Goal: Task Accomplishment & Management: Manage account settings

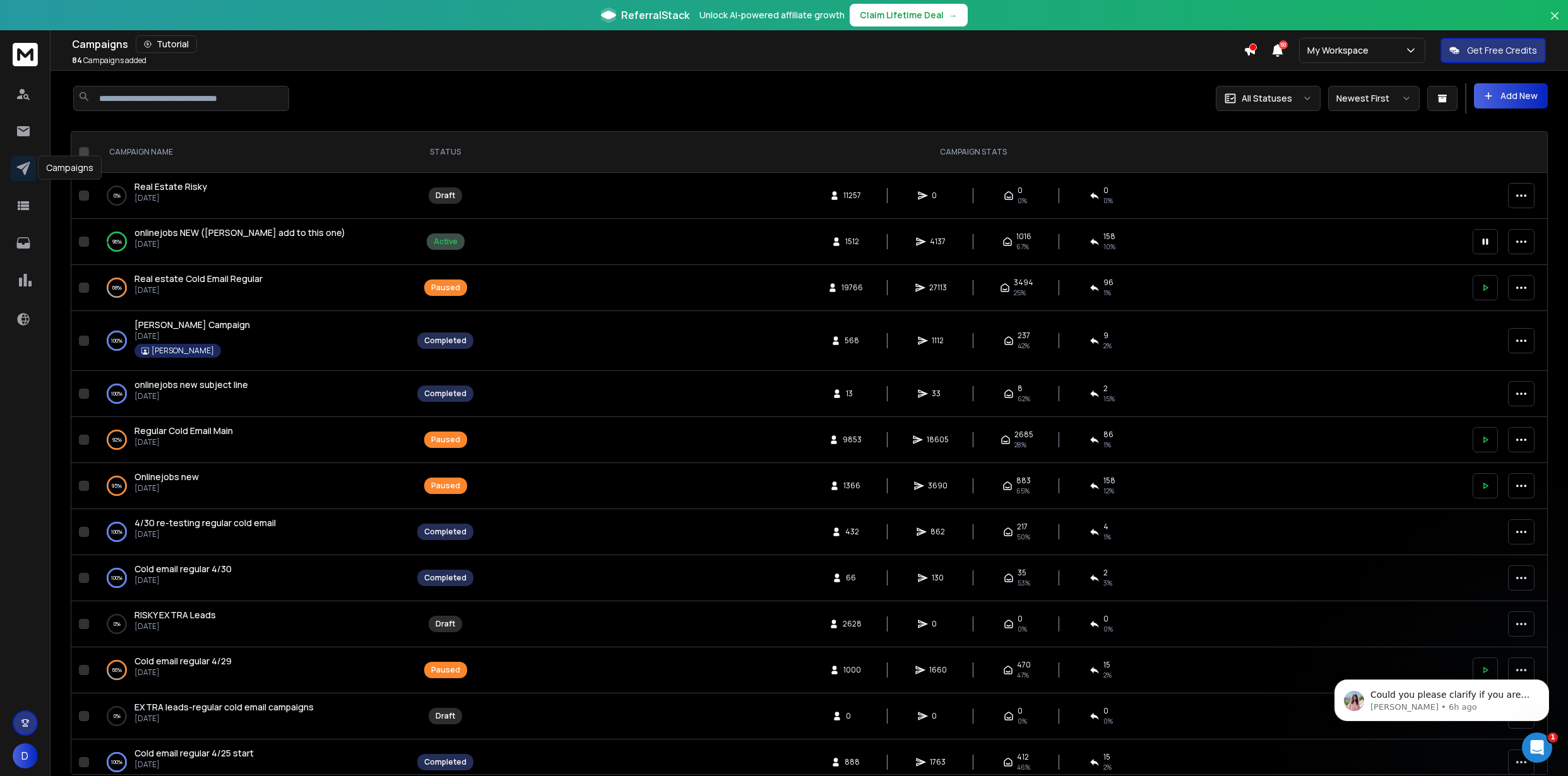
click at [225, 229] on span "onlinejobs NEW ([PERSON_NAME] add to this one)" at bounding box center [240, 233] width 211 height 12
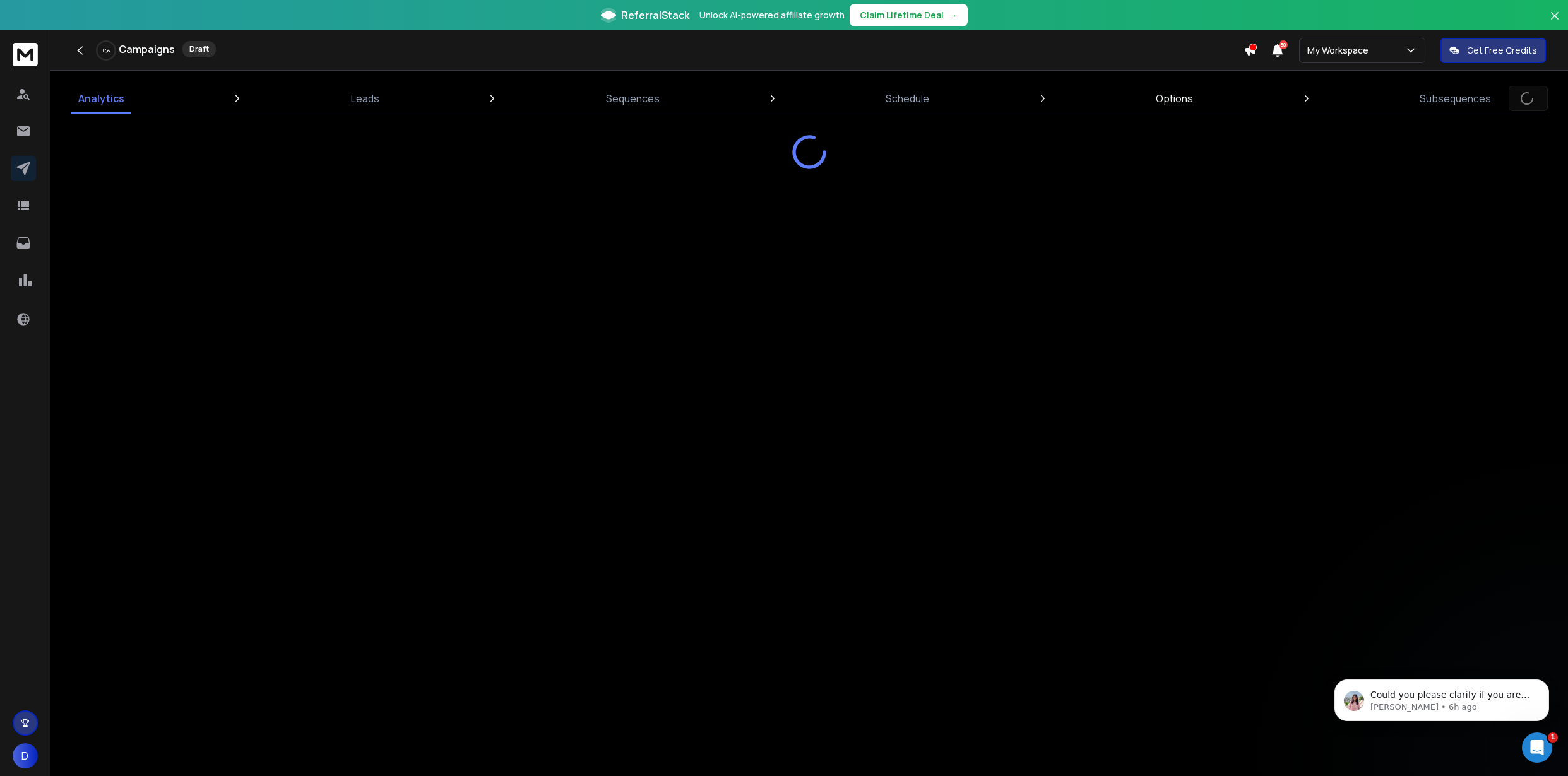
click at [1160, 102] on p "Options" at bounding box center [1174, 98] width 37 height 15
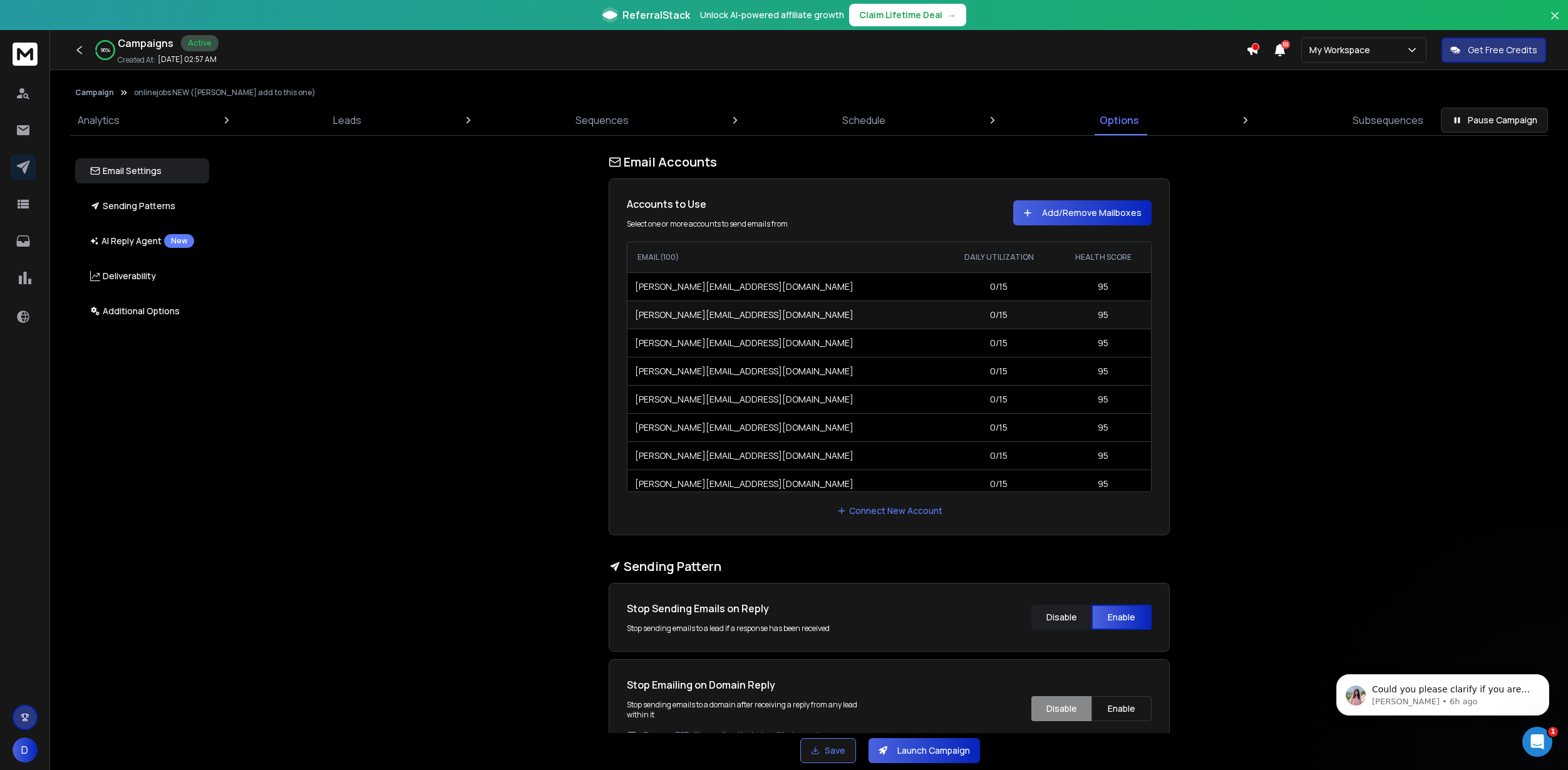
click at [754, 319] on div "[PERSON_NAME][EMAIL_ADDRESS][DOMAIN_NAME]" at bounding box center [785, 314] width 300 height 12
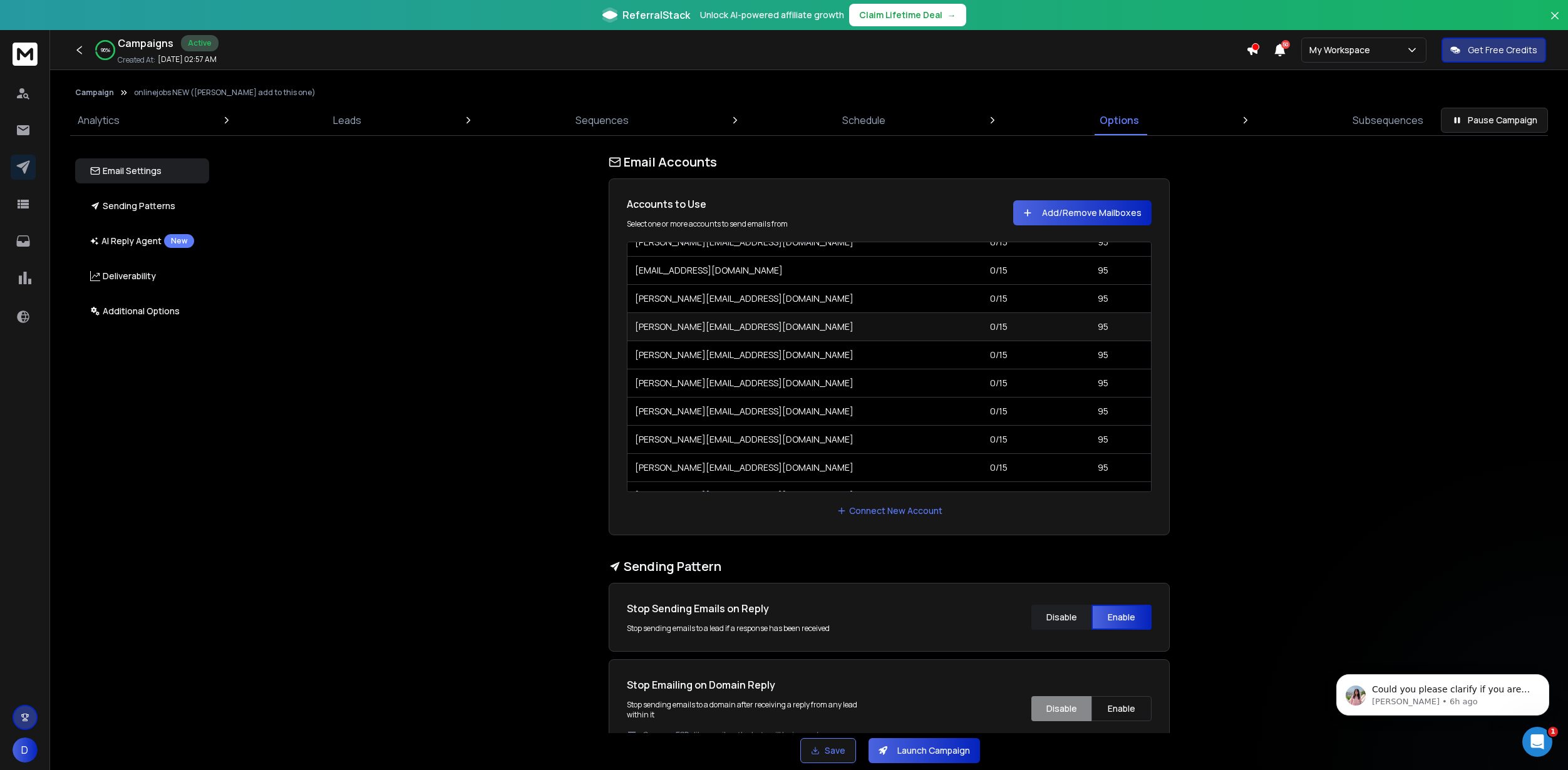
scroll to position [1646, 0]
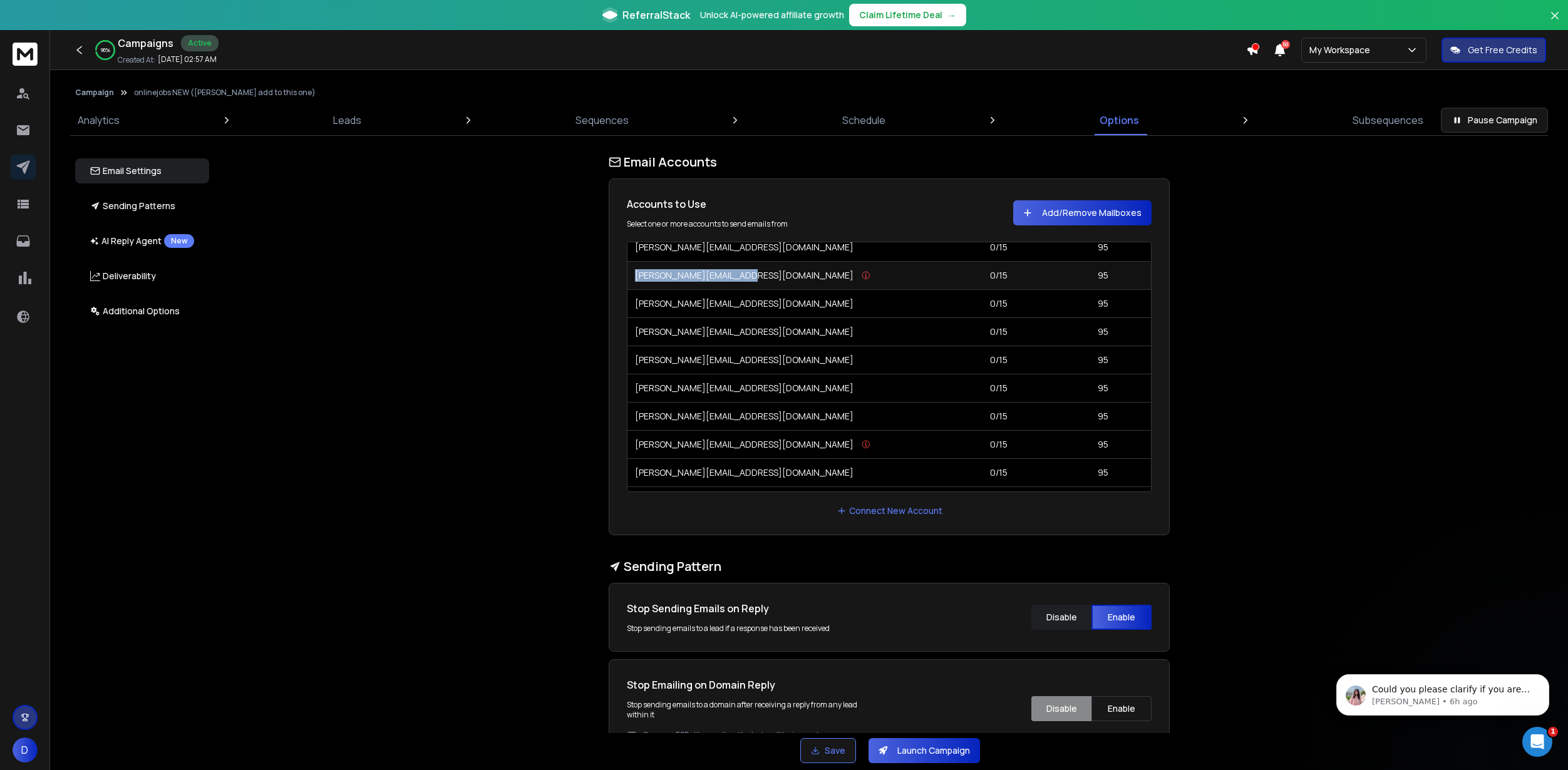
drag, startPoint x: 736, startPoint y: 291, endPoint x: 627, endPoint y: 282, distance: 109.4
click at [627, 282] on td "[PERSON_NAME][EMAIL_ADDRESS][DOMAIN_NAME]" at bounding box center [785, 275] width 315 height 28
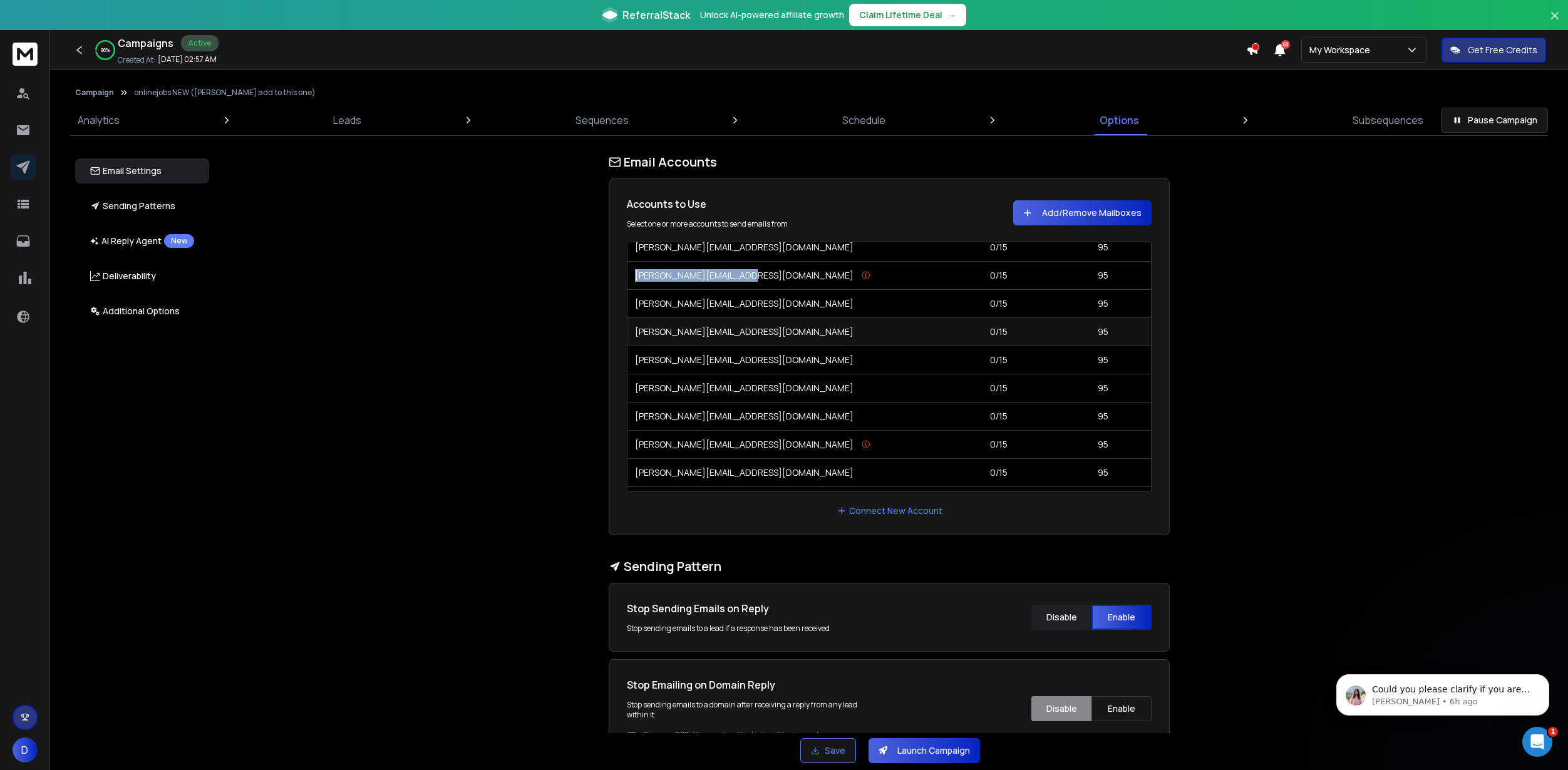
copy p "[PERSON_NAME][EMAIL_ADDRESS][DOMAIN_NAME]"
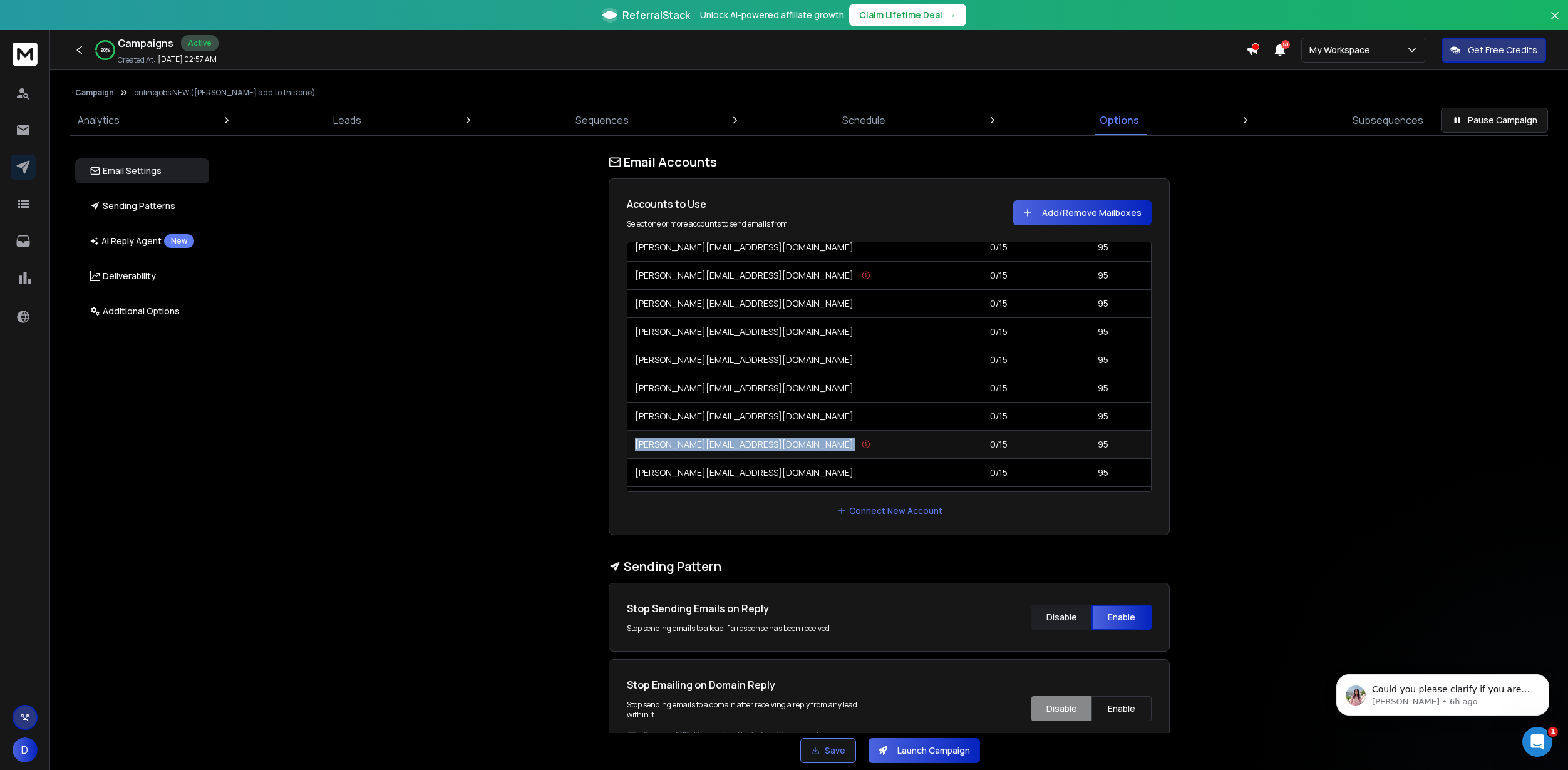
drag, startPoint x: 734, startPoint y: 457, endPoint x: 624, endPoint y: 461, distance: 110.1
click at [627, 458] on td "[PERSON_NAME][EMAIL_ADDRESS][DOMAIN_NAME]" at bounding box center [785, 444] width 315 height 28
copy div "[PERSON_NAME][EMAIL_ADDRESS][DOMAIN_NAME]"
click at [740, 451] on p "[PERSON_NAME][EMAIL_ADDRESS][DOMAIN_NAME]" at bounding box center [744, 444] width 218 height 12
drag, startPoint x: 739, startPoint y: 459, endPoint x: 627, endPoint y: 459, distance: 112.0
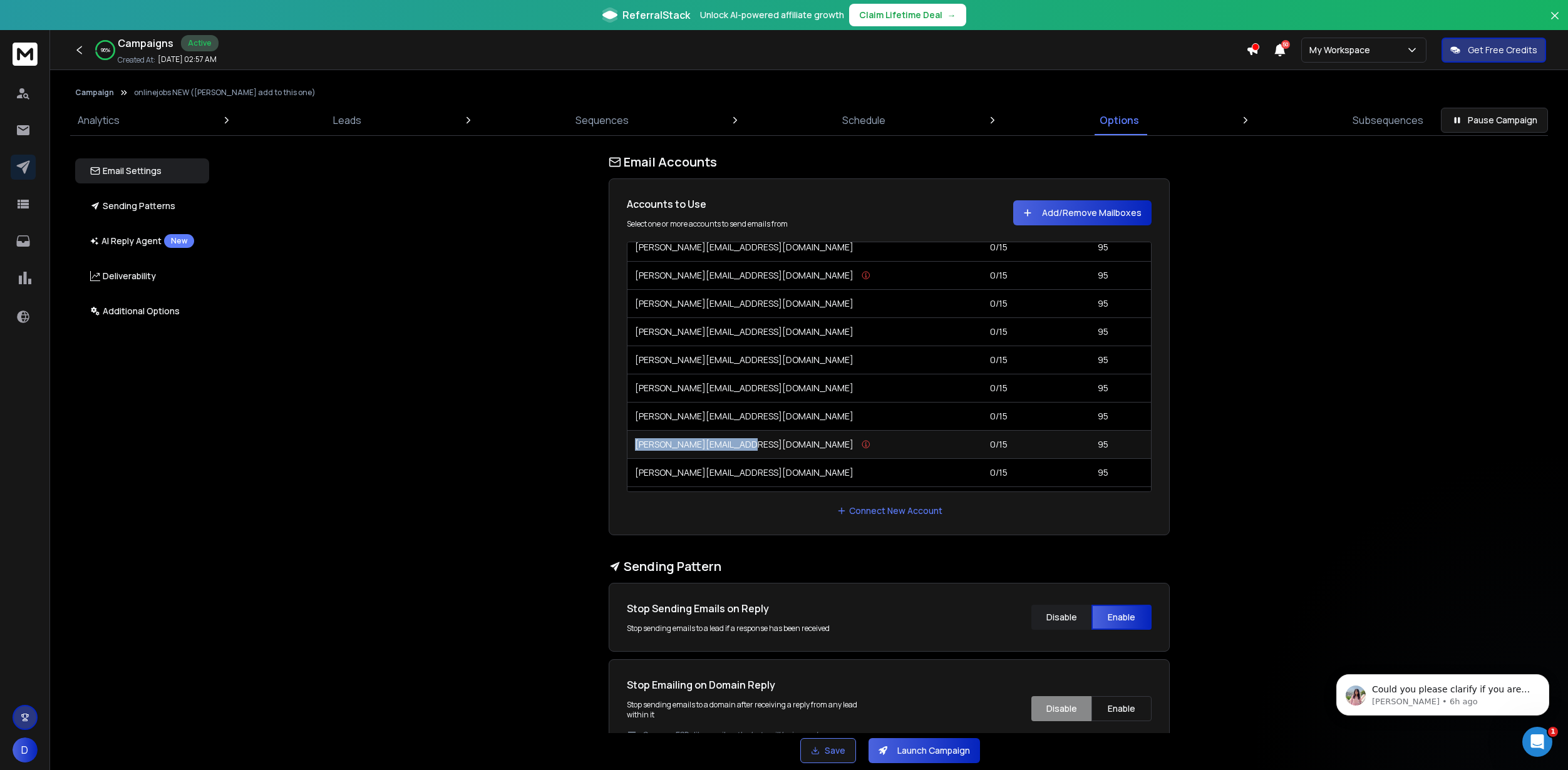
click at [627, 458] on td "[PERSON_NAME][EMAIL_ADDRESS][DOMAIN_NAME]" at bounding box center [785, 444] width 315 height 28
copy p "[PERSON_NAME][EMAIL_ADDRESS][DOMAIN_NAME]"
